Goal: Task Accomplishment & Management: Manage account settings

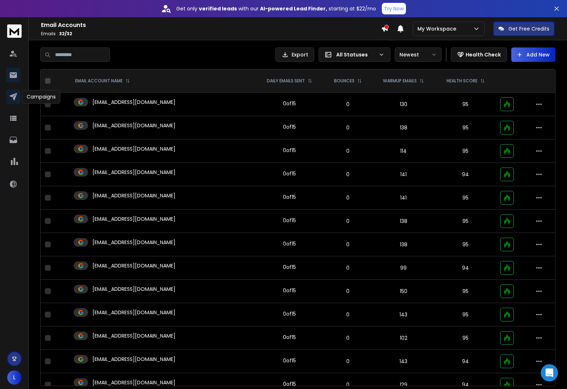
click at [20, 97] on link at bounding box center [13, 97] width 14 height 14
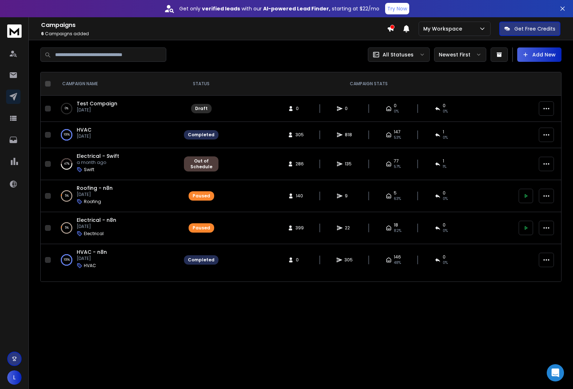
click at [129, 106] on div "0 % Test Compaign [DATE]" at bounding box center [117, 108] width 112 height 17
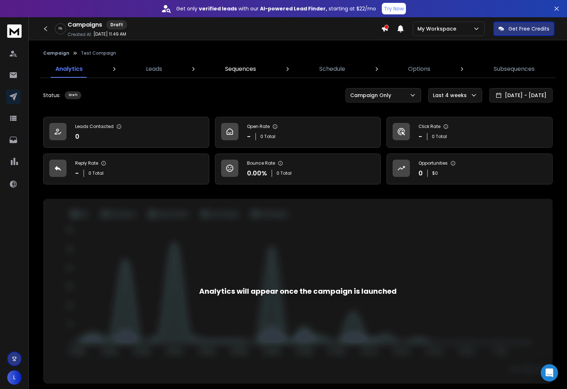
click at [237, 71] on p "Sequences" at bounding box center [240, 69] width 31 height 9
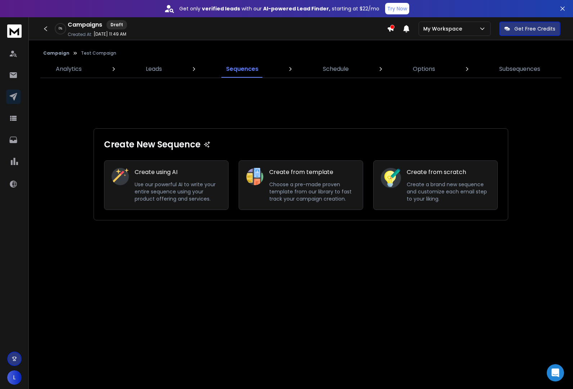
click at [467, 197] on p "Create a brand new sequence and customize each email step to your liking." at bounding box center [447, 192] width 83 height 22
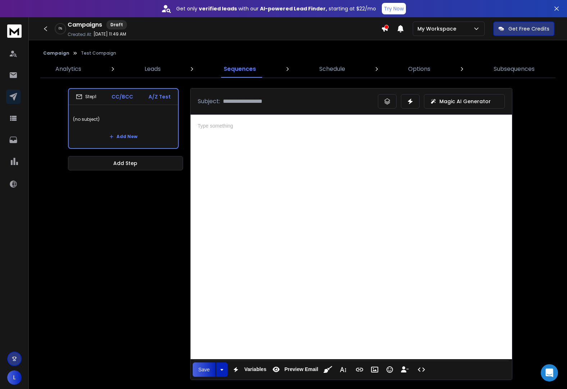
click at [244, 133] on div at bounding box center [352, 237] width 322 height 245
click at [168, 75] on div "Analytics Leads Sequences Schedule Options Subsequences" at bounding box center [295, 68] width 510 height 17
click at [155, 67] on p "Leads" at bounding box center [153, 69] width 16 height 9
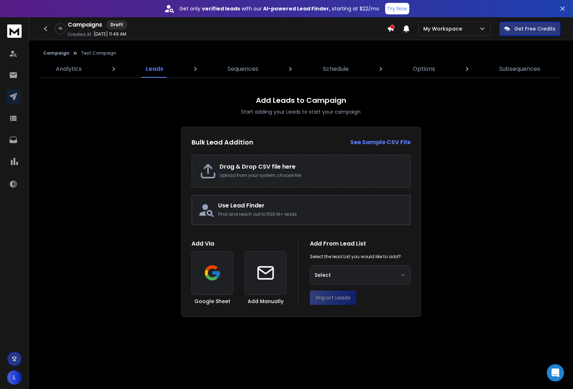
click at [264, 173] on p "Upload from your system, choose file" at bounding box center [310, 176] width 183 height 6
click at [269, 277] on icon at bounding box center [265, 273] width 18 height 22
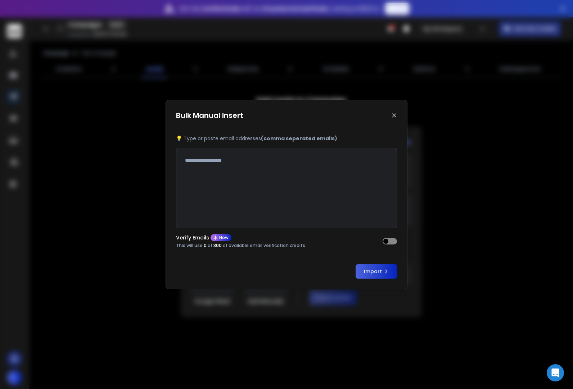
click at [242, 175] on textarea at bounding box center [286, 188] width 221 height 81
click at [394, 112] on div "Bulk Manual Insert" at bounding box center [286, 115] width 221 height 10
click at [395, 112] on div "Bulk Manual Insert" at bounding box center [286, 115] width 221 height 10
click at [394, 115] on icon at bounding box center [394, 116] width 6 height 6
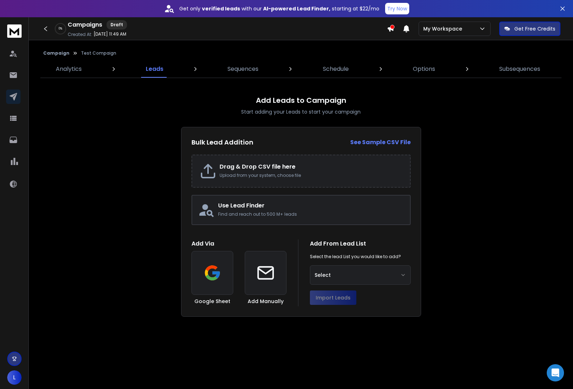
click at [261, 173] on p "Upload from your system, choose file" at bounding box center [310, 176] width 183 height 6
type input "**********"
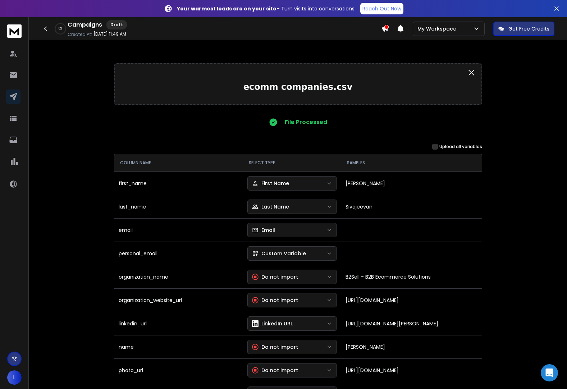
click at [468, 71] on icon at bounding box center [471, 72] width 9 height 9
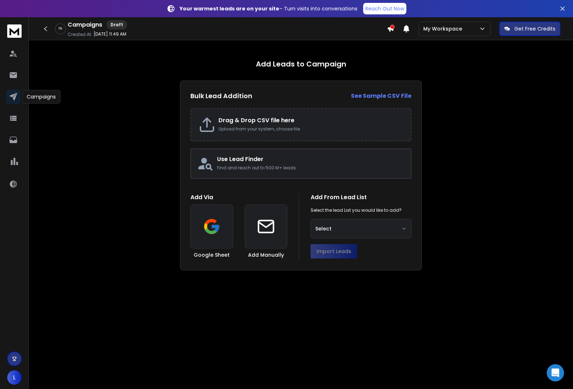
click at [13, 95] on icon at bounding box center [13, 97] width 8 height 8
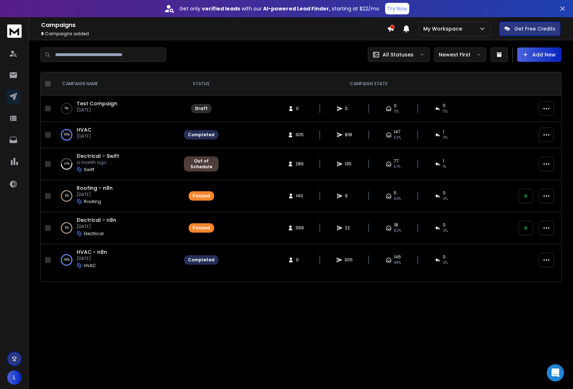
click at [91, 106] on span "Test Compaign" at bounding box center [97, 103] width 41 height 7
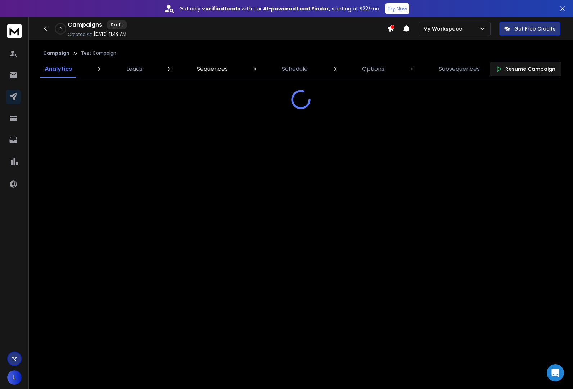
click at [213, 71] on p "Sequences" at bounding box center [212, 69] width 31 height 9
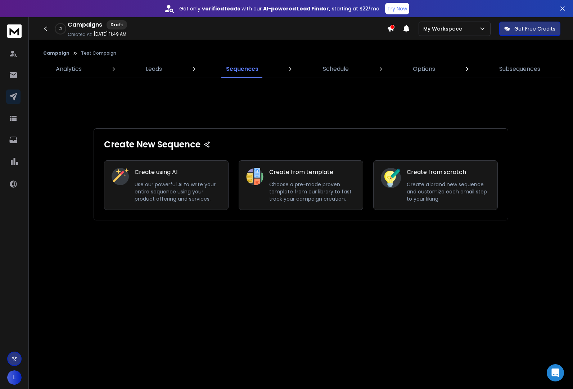
click at [435, 186] on p "Create a brand new sequence and customize each email step to your liking." at bounding box center [447, 192] width 83 height 22
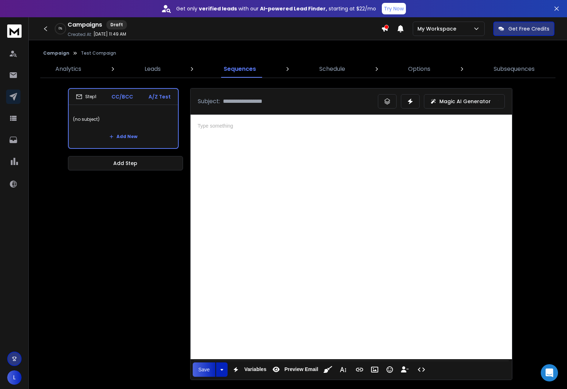
click at [250, 135] on div at bounding box center [352, 237] width 322 height 245
